Goal: Task Accomplishment & Management: Manage account settings

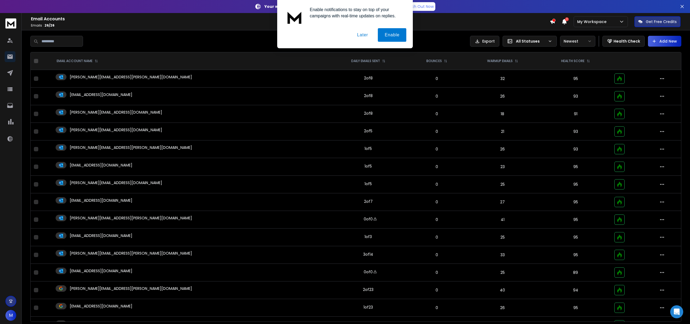
click at [359, 33] on button "Later" at bounding box center [362, 35] width 24 height 14
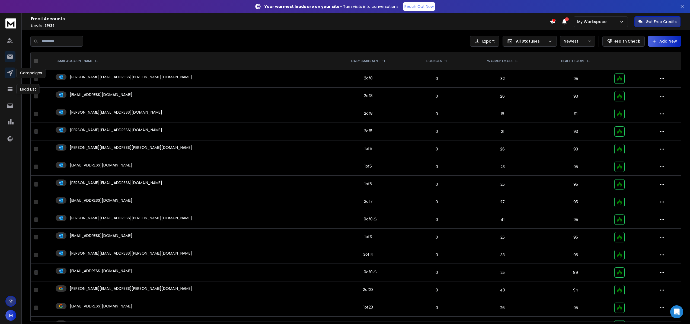
click at [8, 73] on icon at bounding box center [10, 73] width 7 height 7
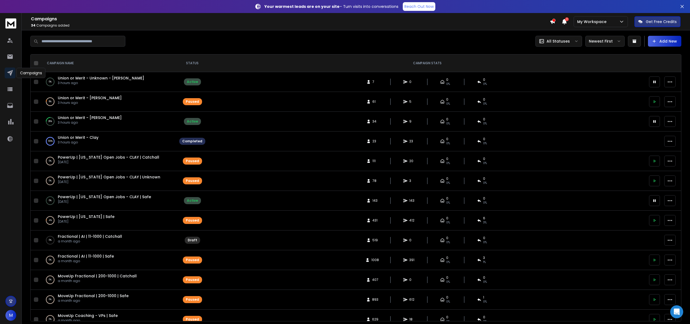
click at [96, 137] on span "Union or Merit - Clay" at bounding box center [78, 137] width 41 height 5
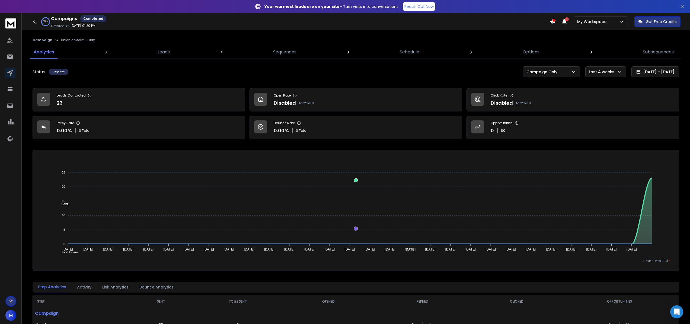
click at [10, 67] on div at bounding box center [11, 90] width 12 height 111
click at [17, 70] on div "M" at bounding box center [11, 169] width 22 height 313
click at [13, 71] on icon at bounding box center [10, 73] width 7 height 7
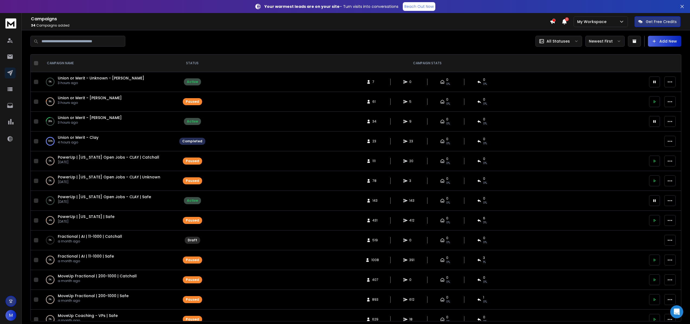
drag, startPoint x: 146, startPoint y: 100, endPoint x: 145, endPoint y: 110, distance: 9.9
click at [145, 110] on td "8 % Union or Merit - [PERSON_NAME] 3 hours ago" at bounding box center [108, 102] width 136 height 20
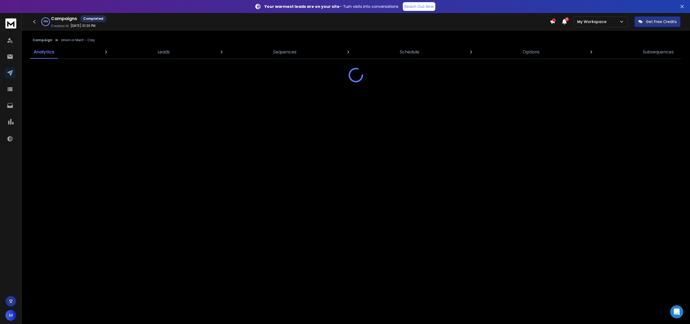
click at [140, 123] on div "Your warmest leads are on your site – Turn visits into conversations Reach Out …" at bounding box center [345, 162] width 690 height 324
click at [13, 72] on link at bounding box center [10, 73] width 11 height 11
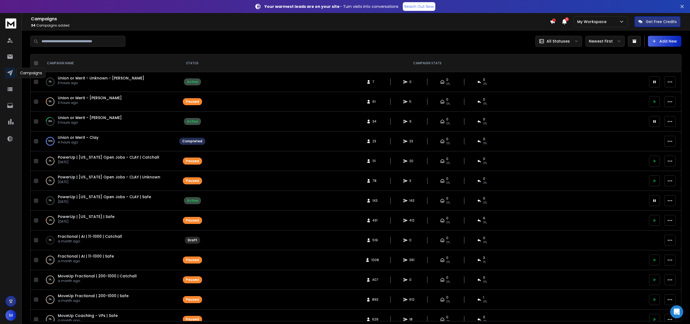
click at [13, 72] on link at bounding box center [10, 73] width 11 height 11
click at [121, 116] on div "26 % Union or Merit - [PERSON_NAME] 3 hours ago" at bounding box center [108, 121] width 125 height 13
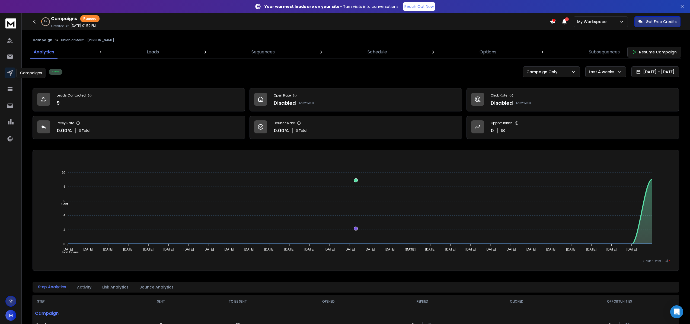
click at [14, 72] on link at bounding box center [10, 73] width 11 height 11
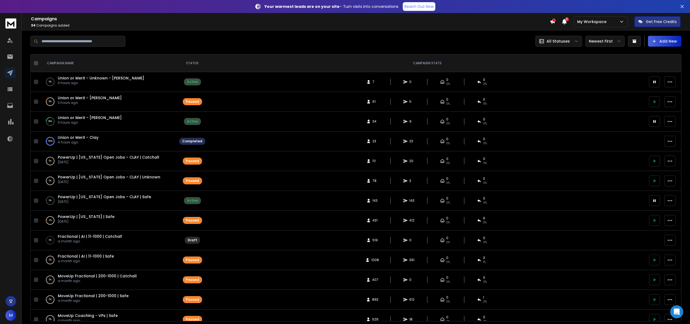
click at [171, 88] on td "0 % Union or Merit - Unknown - [PERSON_NAME] 3 hours ago" at bounding box center [108, 82] width 136 height 20
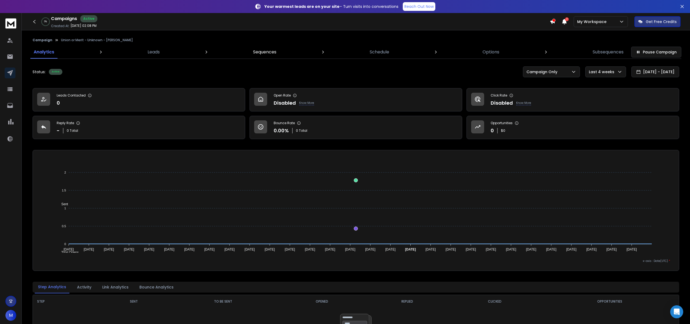
click at [256, 54] on p "Sequences" at bounding box center [264, 52] width 23 height 7
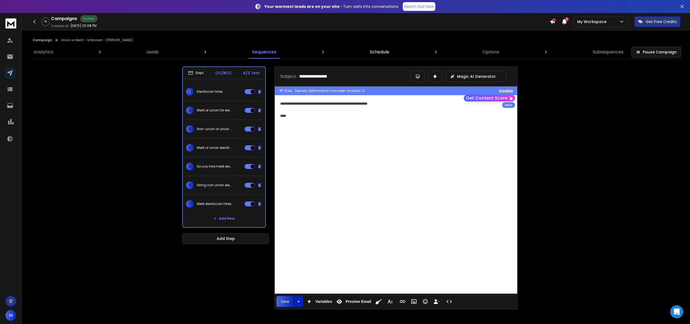
click at [379, 52] on p "Schedule" at bounding box center [380, 52] width 20 height 7
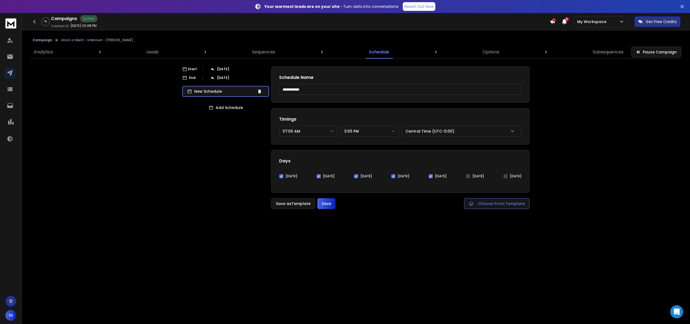
click at [323, 204] on button "Save" at bounding box center [326, 203] width 18 height 11
click at [492, 50] on p "Options" at bounding box center [490, 52] width 17 height 7
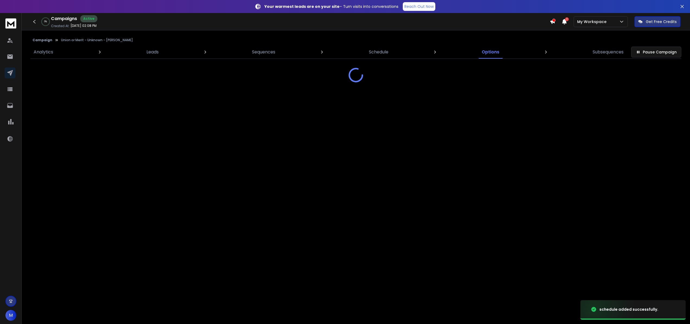
select select "*"
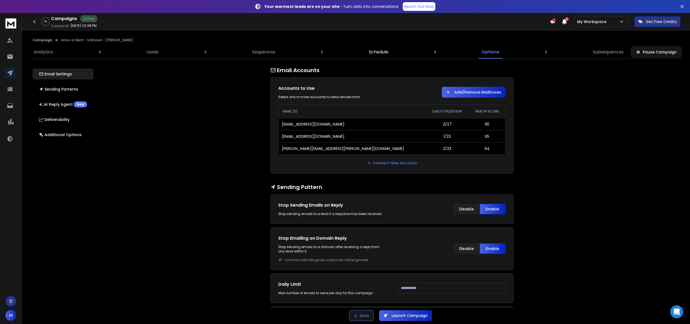
click at [382, 54] on p "Schedule" at bounding box center [379, 52] width 20 height 7
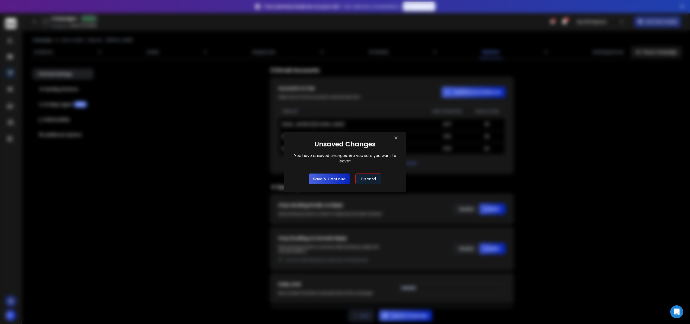
click at [340, 176] on button "Save & Continue" at bounding box center [329, 179] width 41 height 11
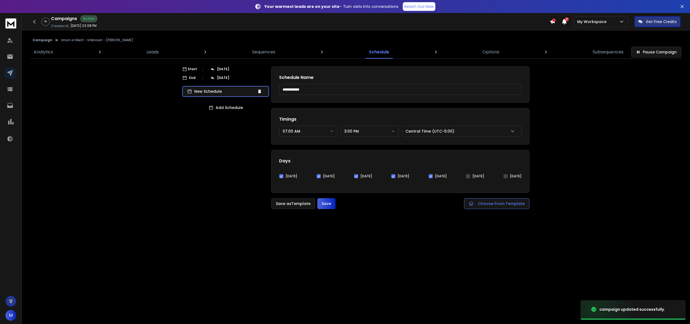
click at [329, 200] on button "Save" at bounding box center [326, 203] width 18 height 11
